Goal: Task Accomplishment & Management: Manage account settings

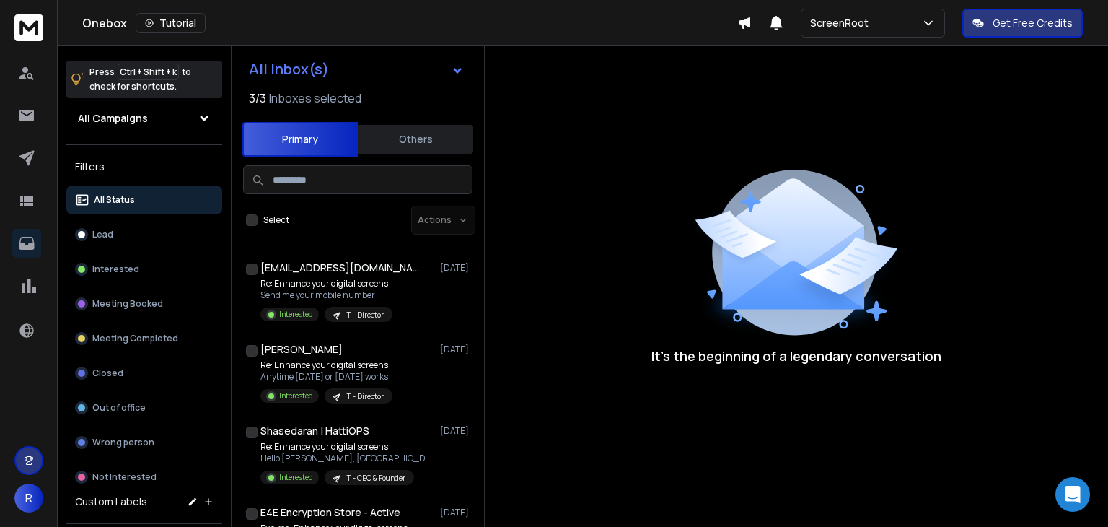
click at [545, 301] on div "It’s the beginning of a legendary conversation" at bounding box center [796, 270] width 623 height 448
click at [955, 244] on div "It’s the beginning of a legendary conversation" at bounding box center [796, 270] width 623 height 448
click at [37, 495] on span "R" at bounding box center [28, 497] width 29 height 29
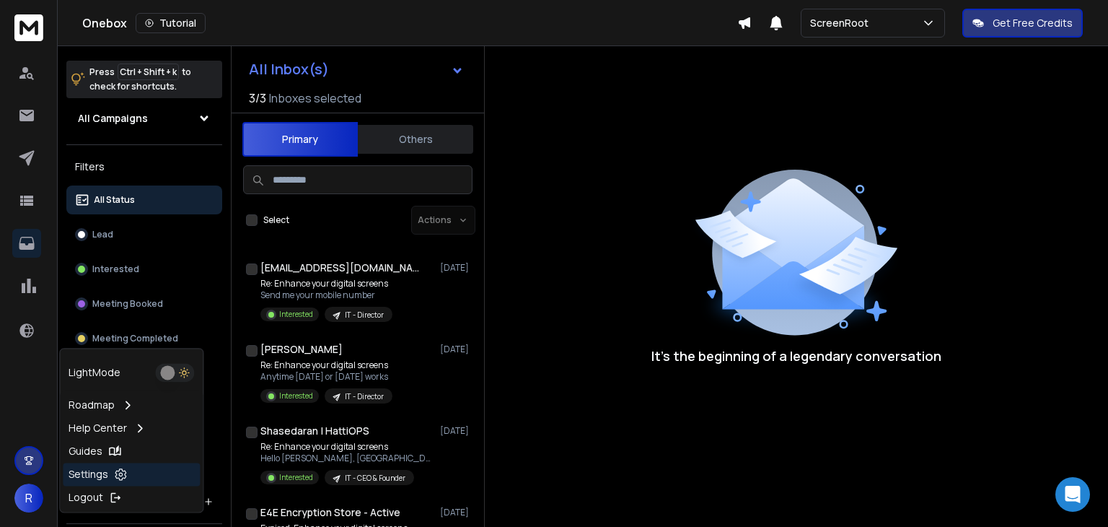
click at [74, 471] on p "Settings" at bounding box center [89, 474] width 40 height 14
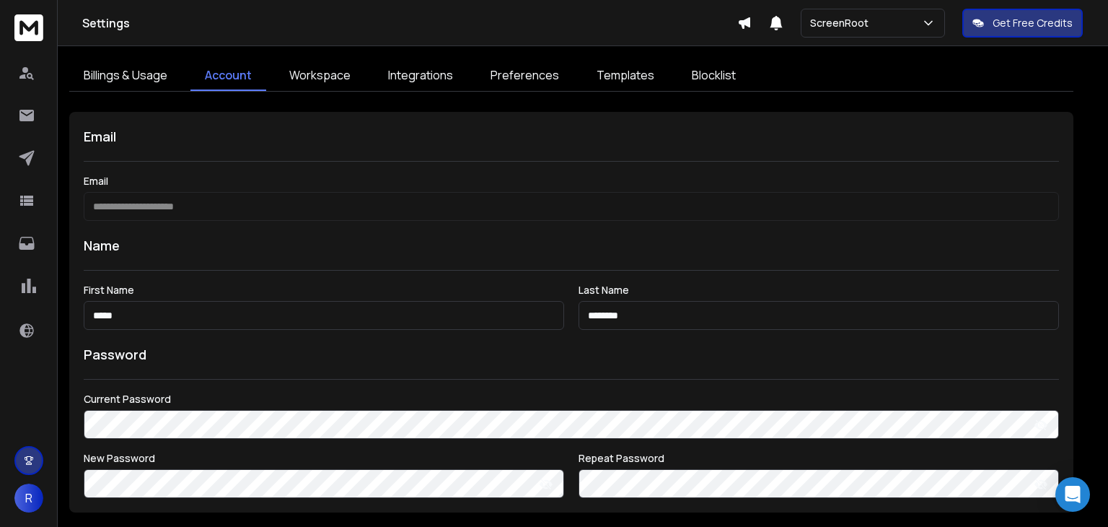
click at [153, 73] on link "Billings & Usage" at bounding box center [125, 76] width 113 height 30
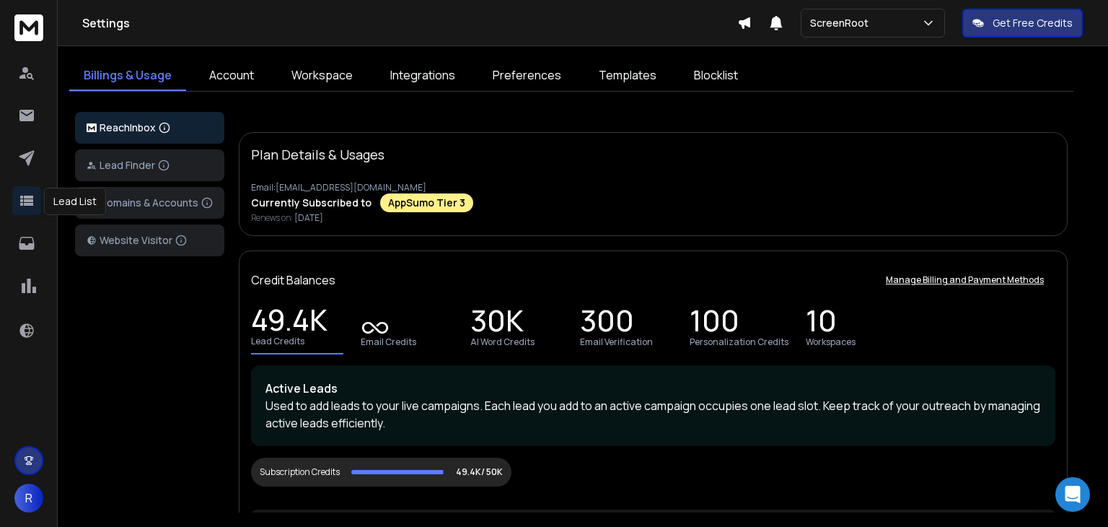
click at [25, 209] on icon at bounding box center [26, 200] width 17 height 17
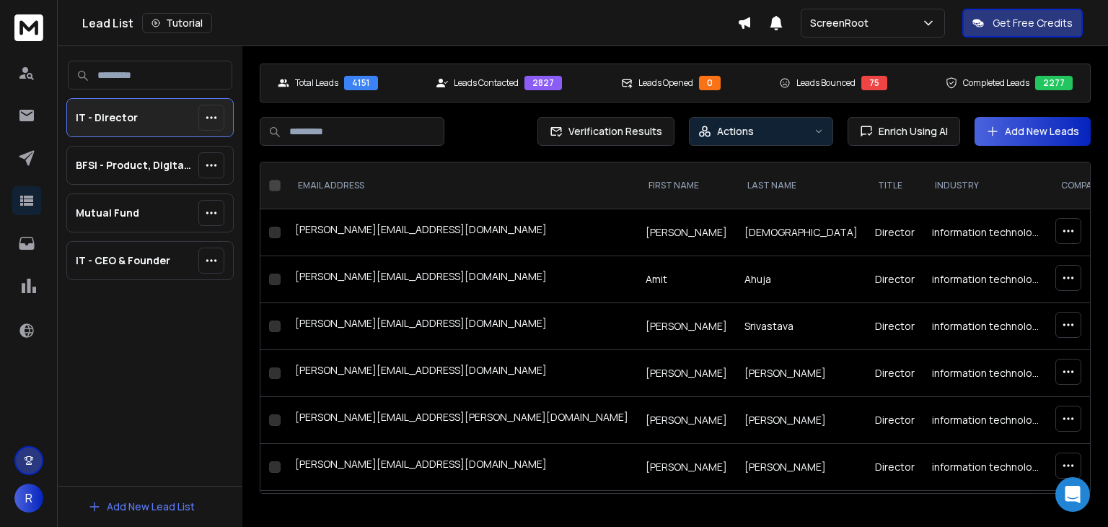
click at [771, 135] on div "Actions" at bounding box center [753, 131] width 110 height 14
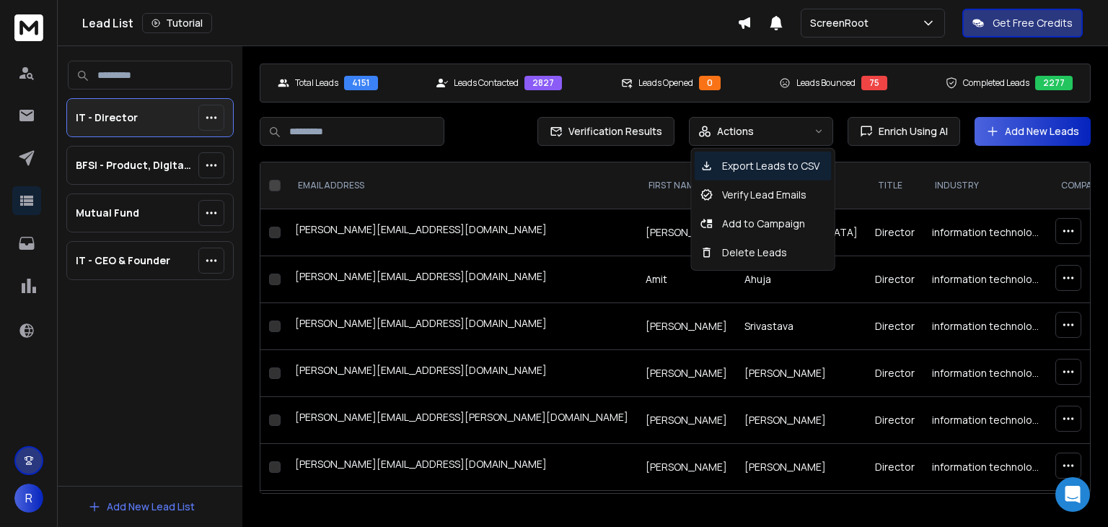
click at [522, 131] on div "Verification Results Actions Enrich Using AI Add New Leads" at bounding box center [675, 131] width 831 height 29
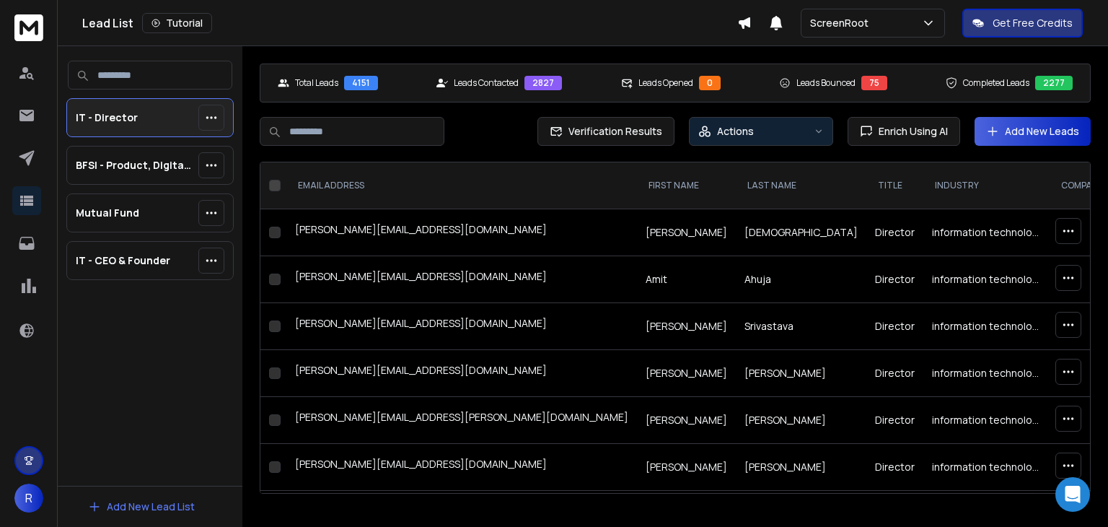
click at [722, 132] on p "Actions" at bounding box center [735, 131] width 37 height 14
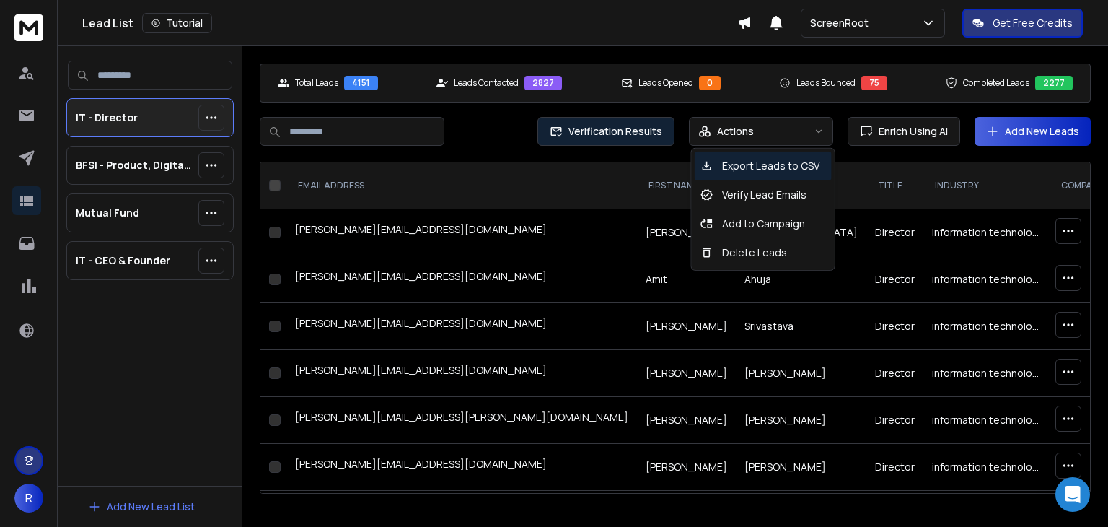
click at [629, 135] on span "Verification Results" at bounding box center [613, 131] width 100 height 14
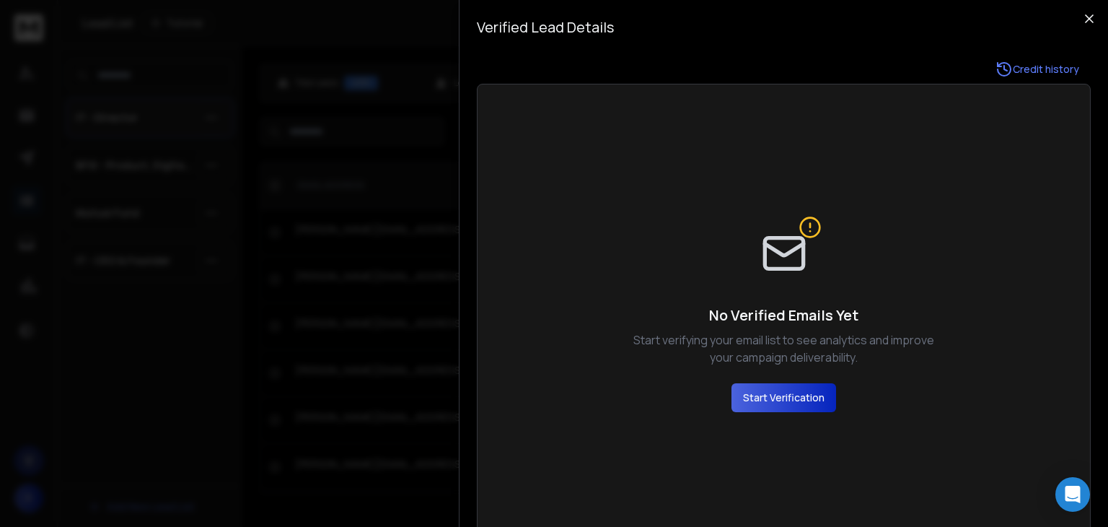
click at [1082, 14] on icon "button" at bounding box center [1089, 19] width 14 height 14
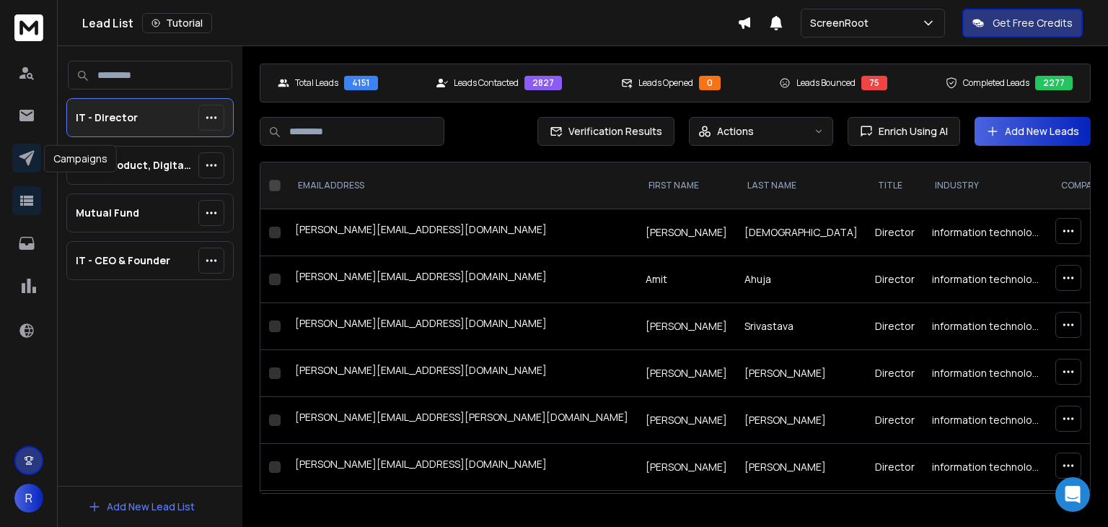
click at [30, 159] on icon at bounding box center [26, 158] width 15 height 15
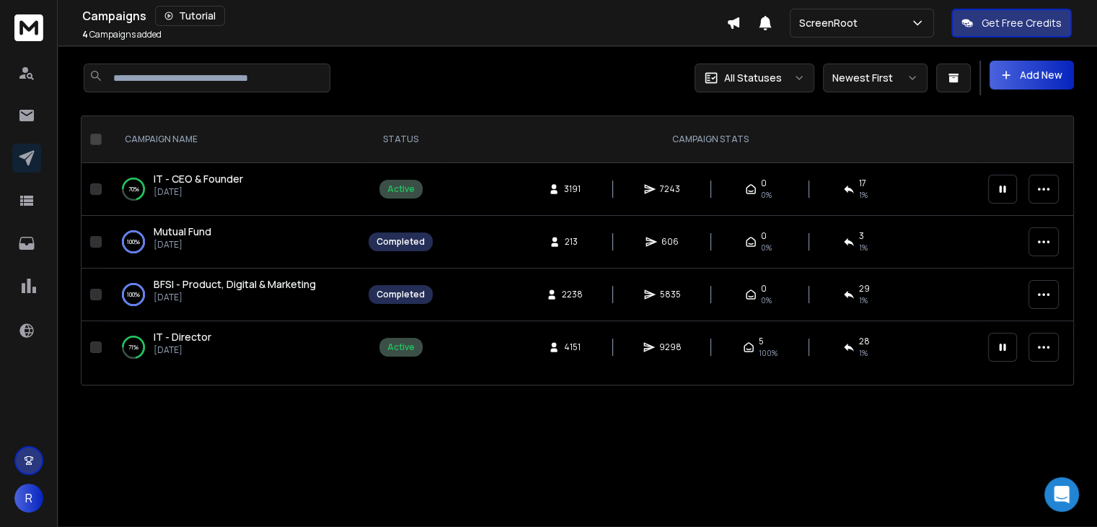
click at [200, 177] on span "IT - CEO & Founder" at bounding box center [198, 179] width 89 height 14
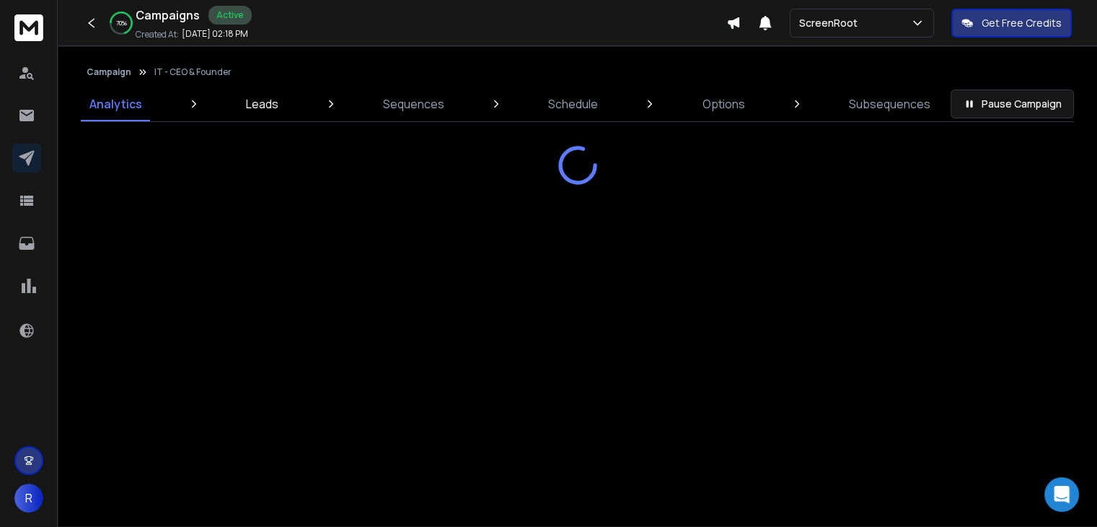
click at [279, 73] on div "Campaign IT - CEO & Founder" at bounding box center [578, 72] width 982 height 12
click at [277, 103] on p "Leads" at bounding box center [262, 103] width 32 height 17
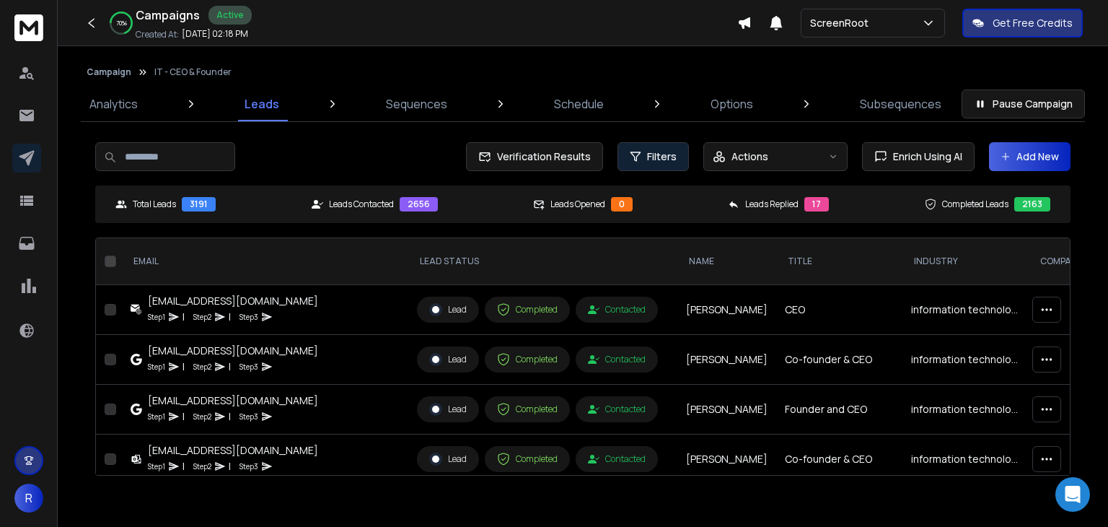
click at [638, 151] on icon "button" at bounding box center [636, 157] width 12 height 12
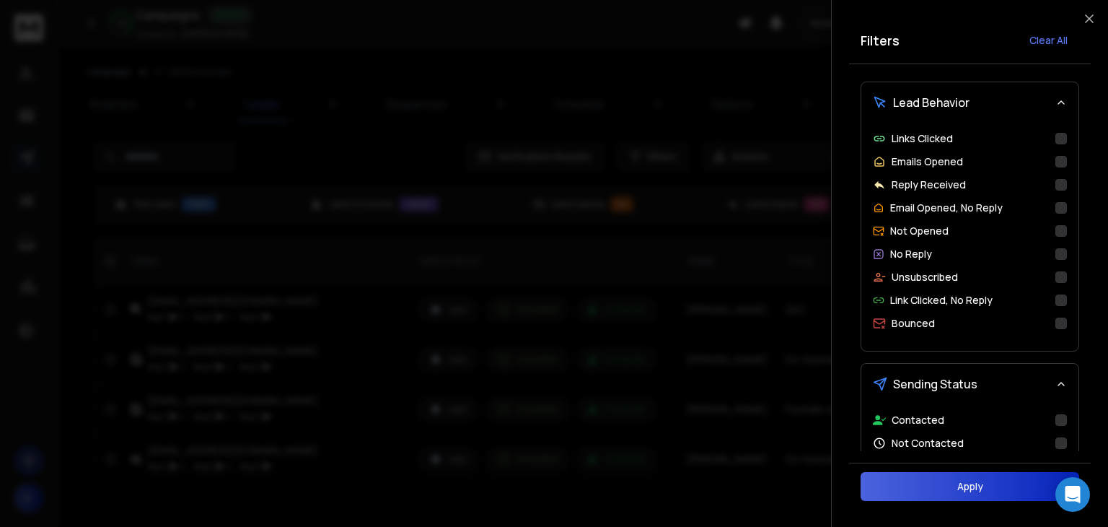
click at [1056, 180] on button "Reply Received" at bounding box center [1062, 185] width 12 height 12
click at [981, 486] on button "Apply" at bounding box center [970, 486] width 219 height 29
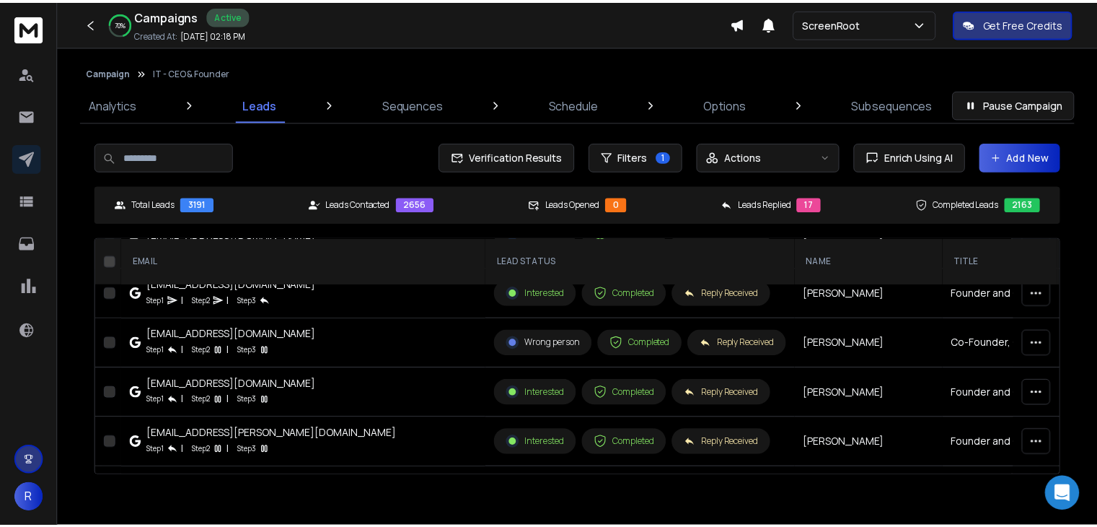
scroll to position [460, 0]
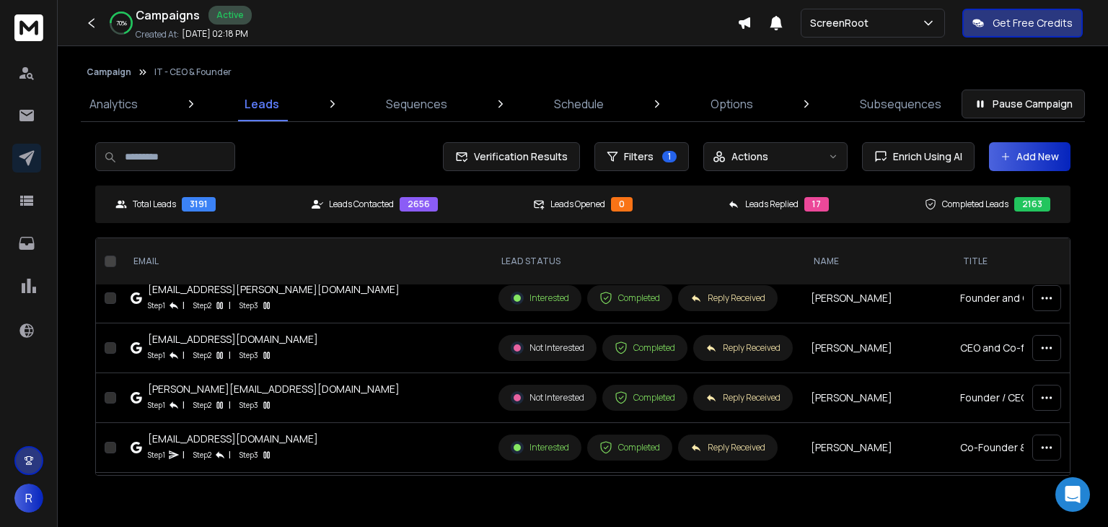
click at [690, 57] on div "Campaign IT - CEO & Founder Analytics Leads Sequences Schedule Options Subseque…" at bounding box center [583, 263] width 1051 height 435
click at [23, 165] on icon at bounding box center [26, 157] width 17 height 17
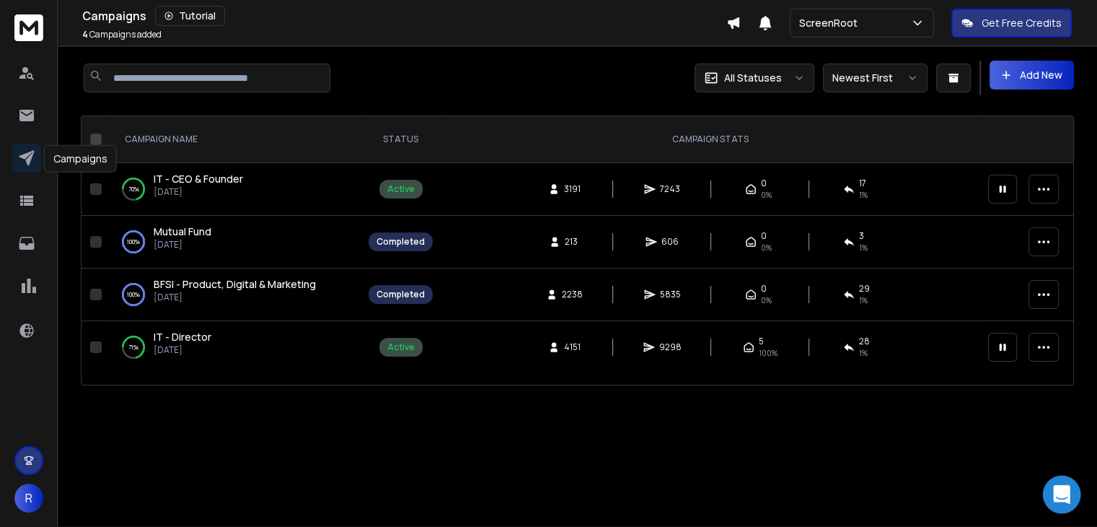
click at [1068, 499] on icon "Open Intercom Messenger" at bounding box center [1061, 494] width 17 height 19
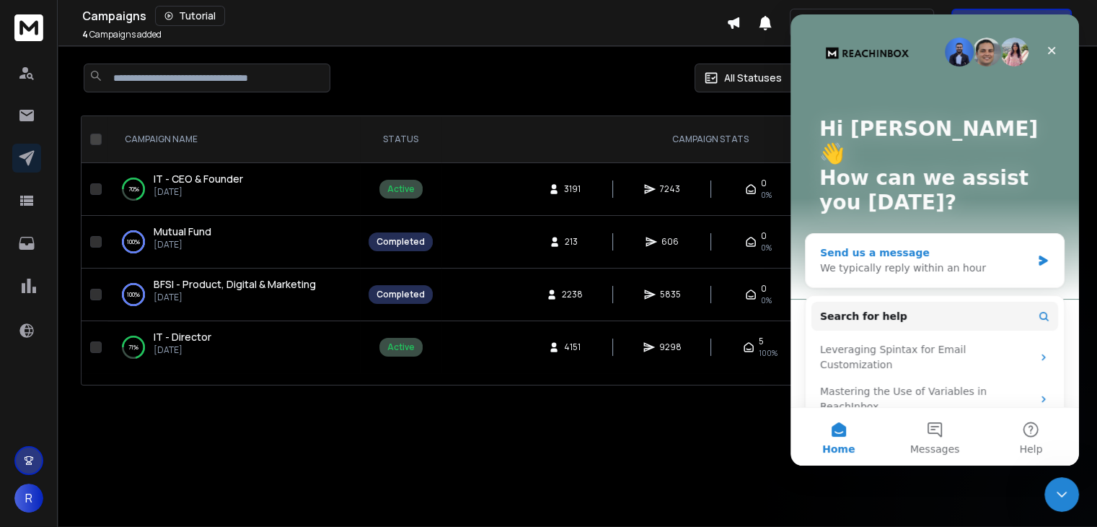
click at [975, 245] on div "Send us a message" at bounding box center [925, 252] width 211 height 15
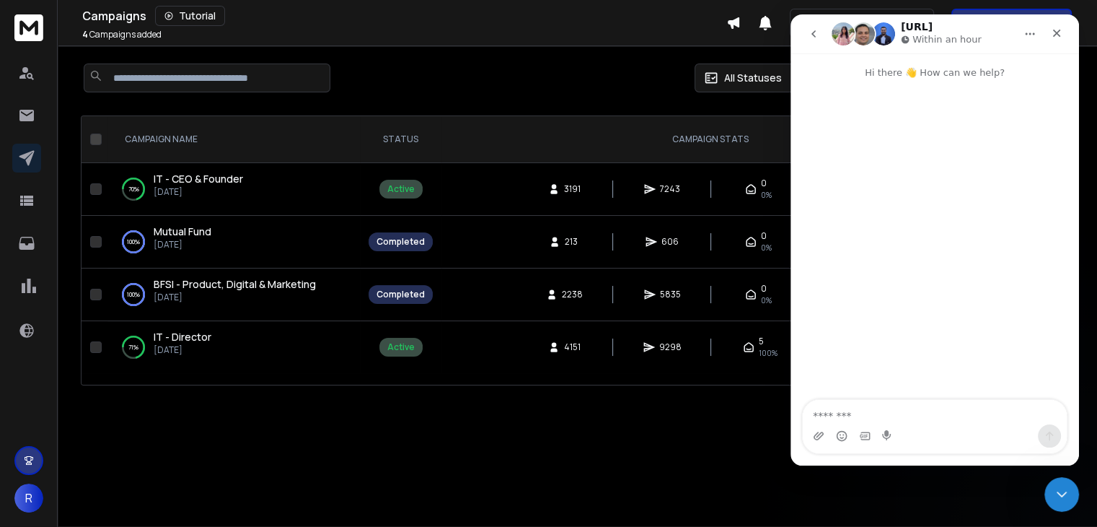
click at [812, 36] on icon "go back" at bounding box center [814, 34] width 12 height 12
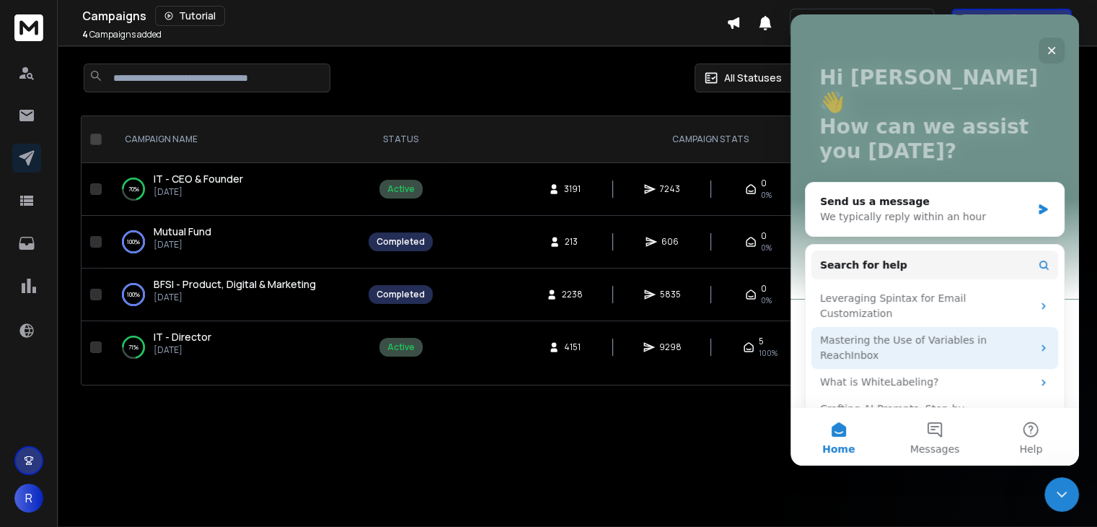
scroll to position [98, 0]
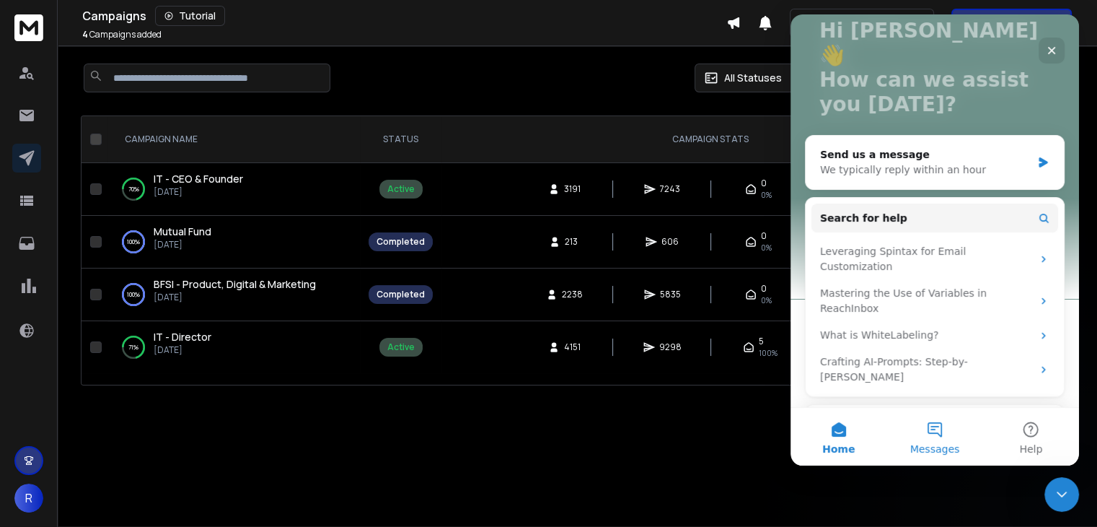
click at [937, 446] on span "Messages" at bounding box center [936, 449] width 50 height 10
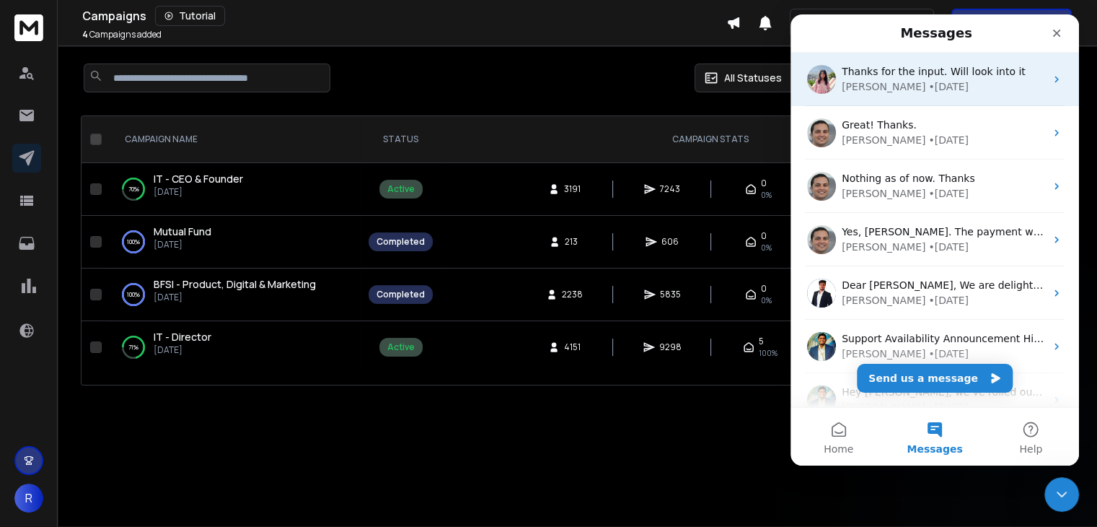
click at [953, 81] on div "[PERSON_NAME] • [DATE]" at bounding box center [943, 86] width 203 height 15
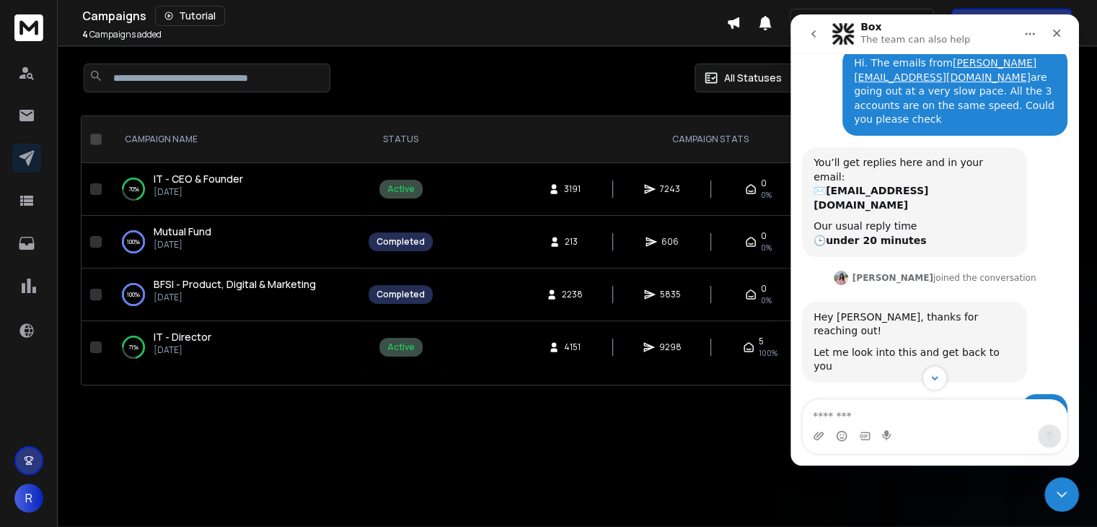
scroll to position [0, 0]
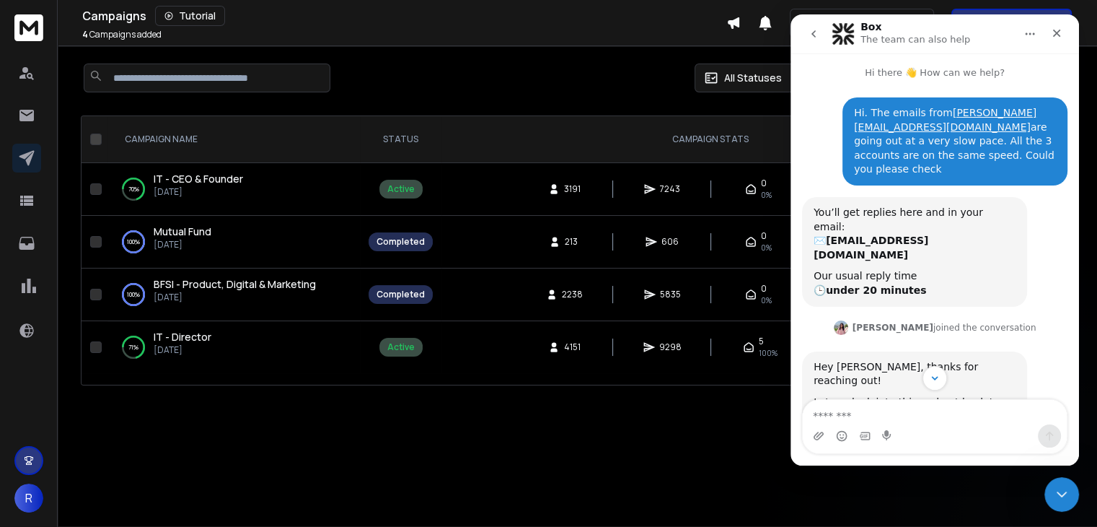
click at [807, 41] on button "go back" at bounding box center [813, 33] width 27 height 27
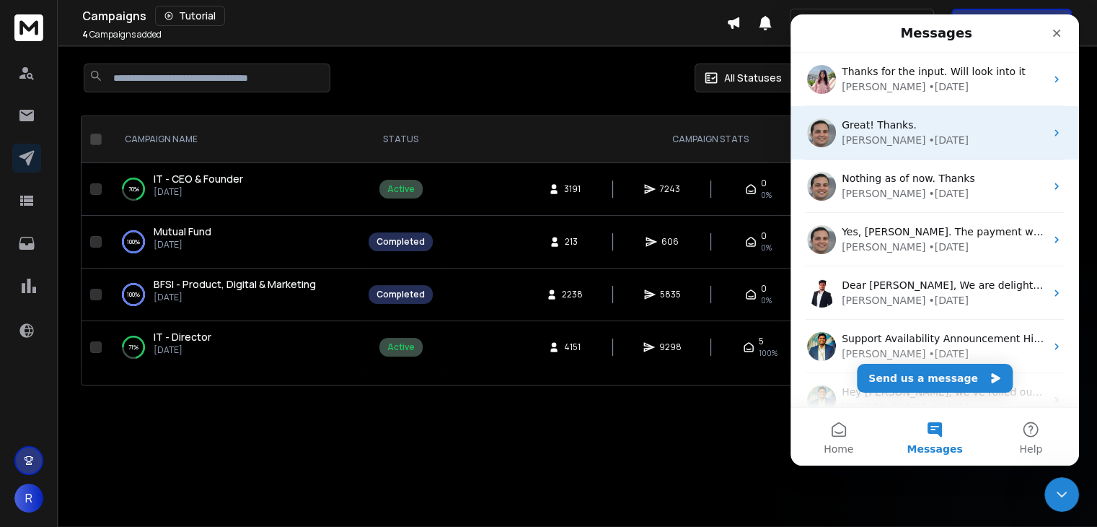
click at [929, 144] on div "[PERSON_NAME] • [DATE]" at bounding box center [943, 140] width 203 height 15
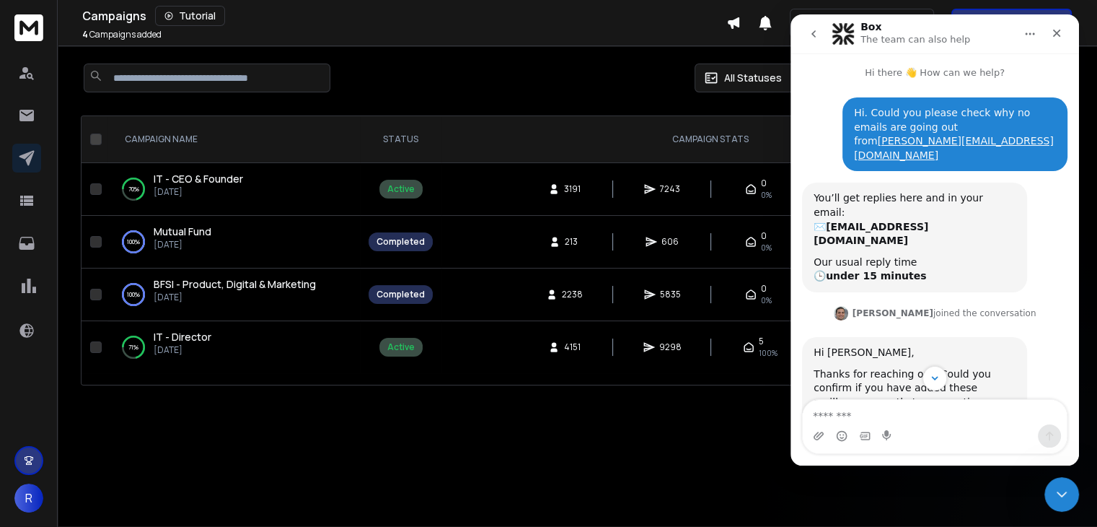
click at [804, 34] on button "go back" at bounding box center [813, 33] width 27 height 27
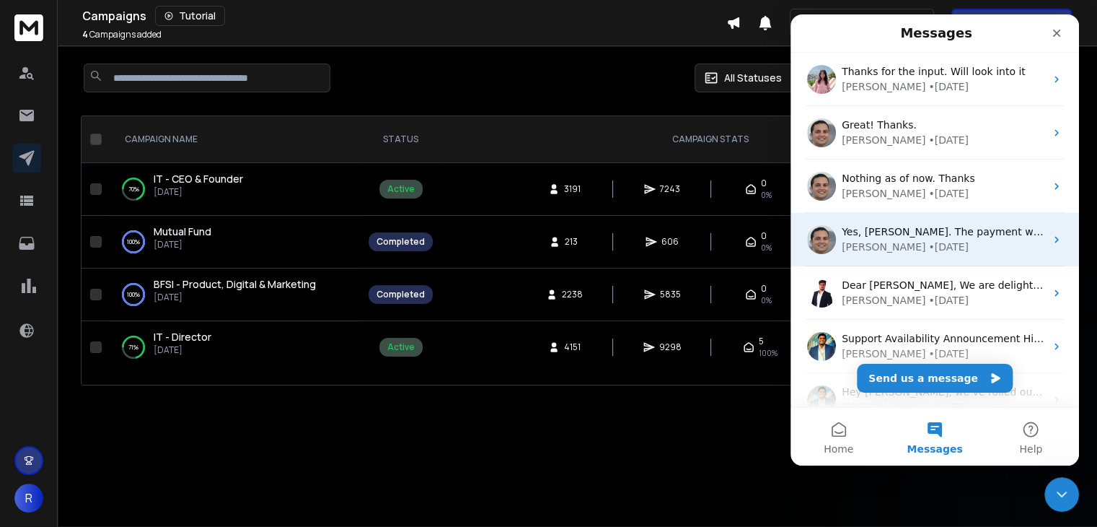
click at [916, 244] on div "[PERSON_NAME] • [DATE]" at bounding box center [943, 247] width 203 height 15
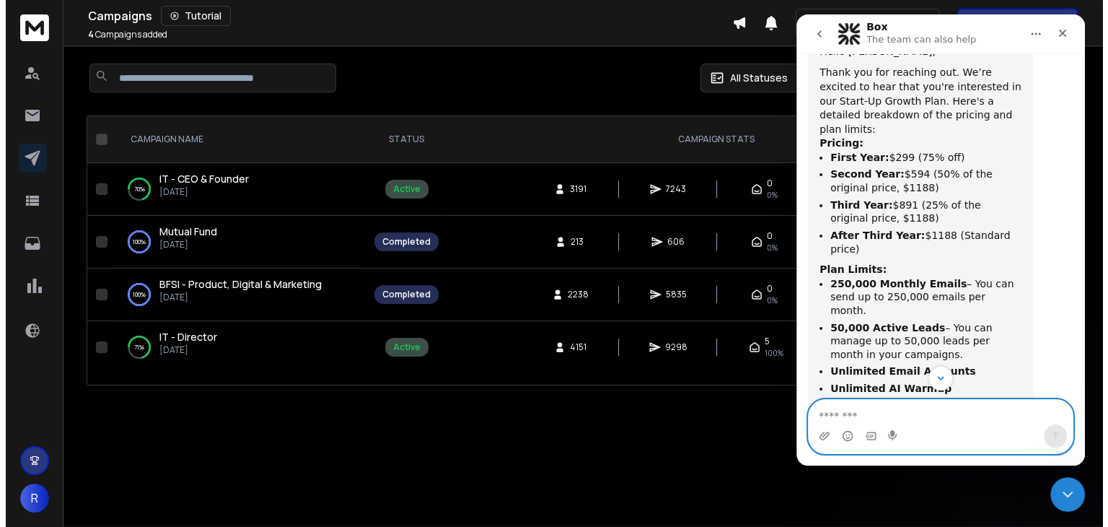
scroll to position [336, 0]
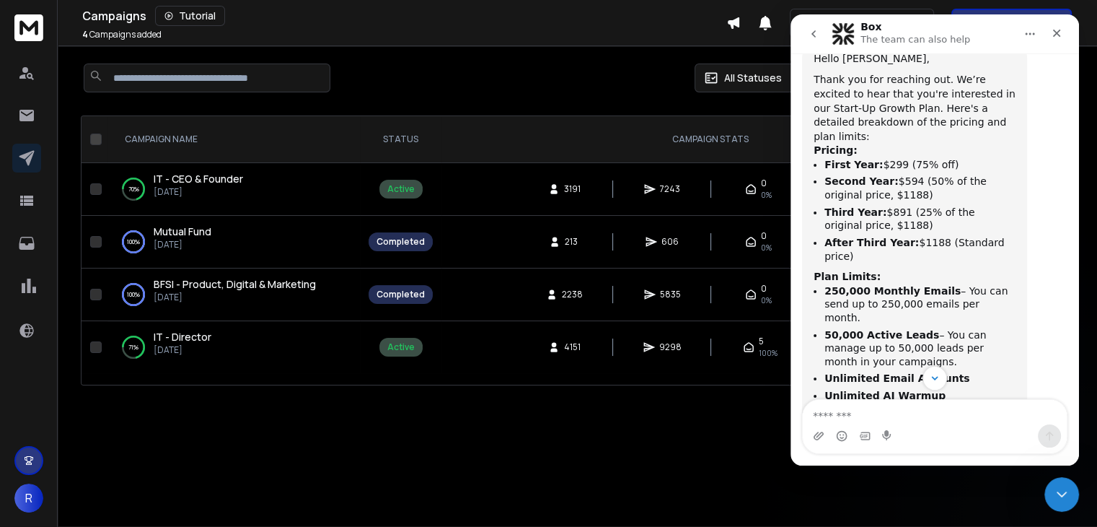
click at [23, 35] on icon at bounding box center [28, 27] width 29 height 27
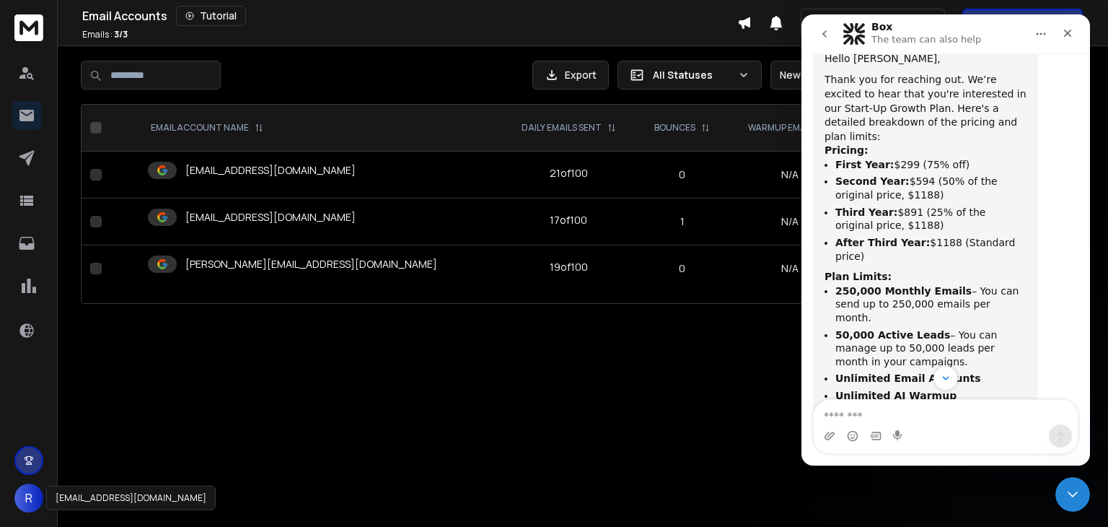
click at [26, 492] on span "R" at bounding box center [28, 497] width 29 height 29
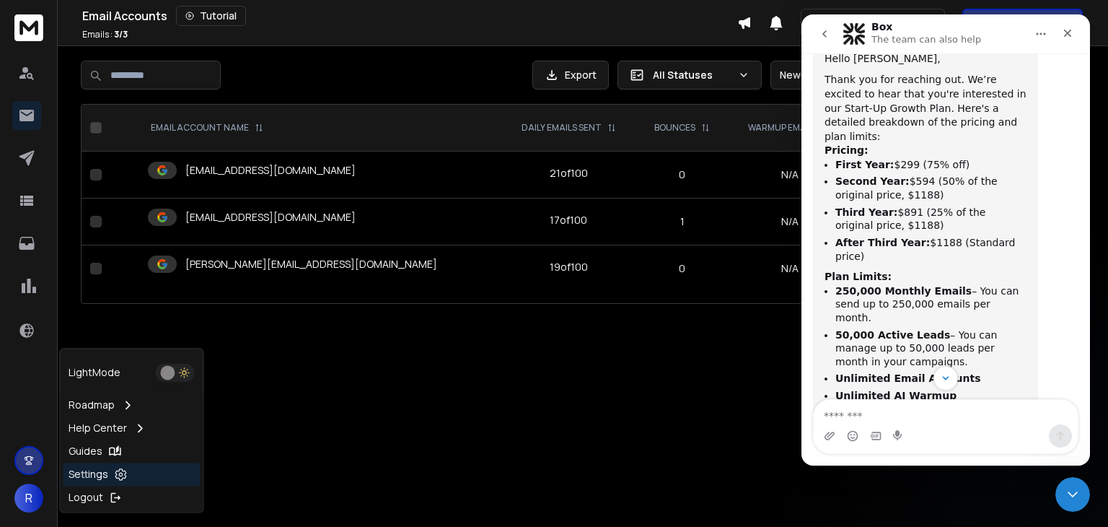
click at [84, 477] on p "Settings" at bounding box center [89, 474] width 40 height 14
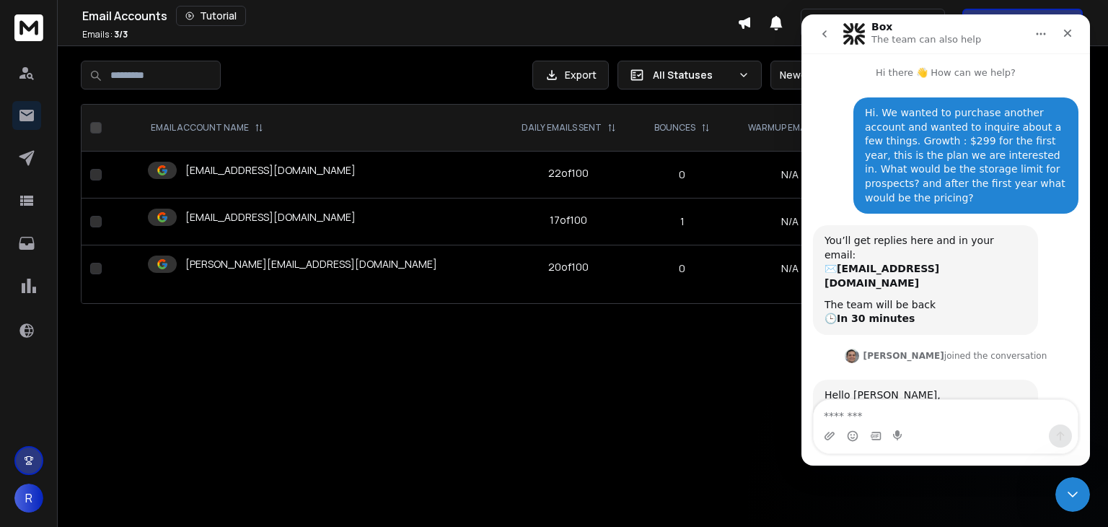
scroll to position [697, 0]
